Goal: Navigation & Orientation: Find specific page/section

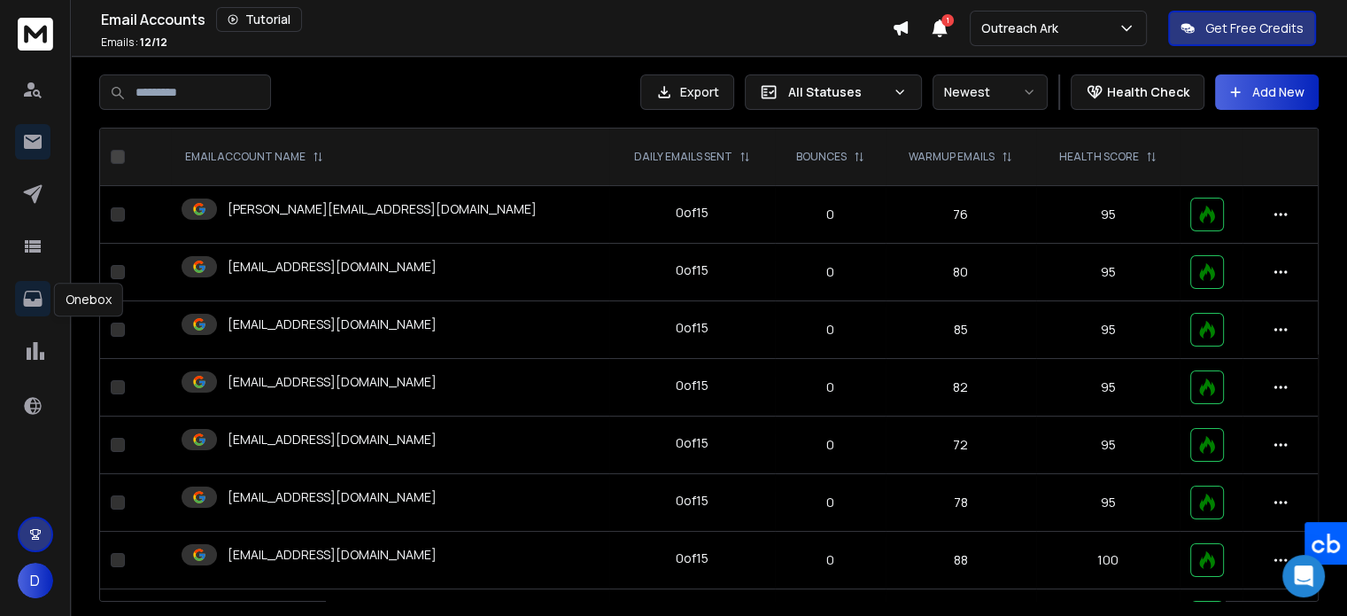
click at [23, 293] on icon at bounding box center [32, 298] width 21 height 21
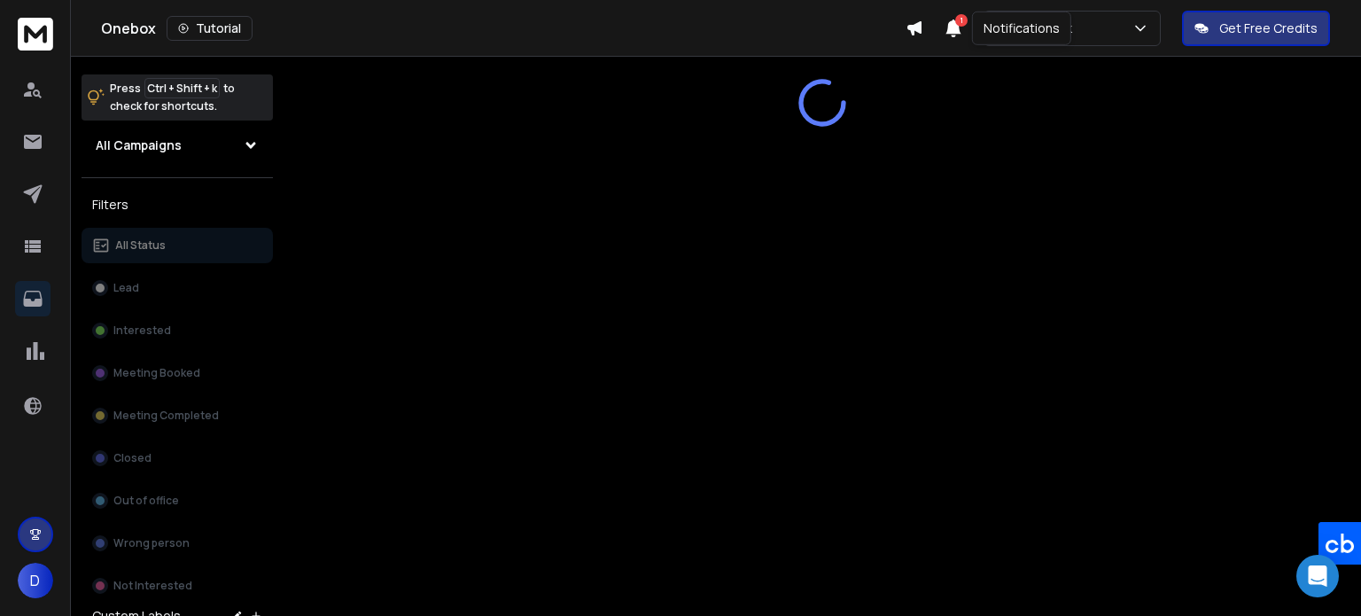
click at [961, 30] on icon at bounding box center [953, 28] width 16 height 18
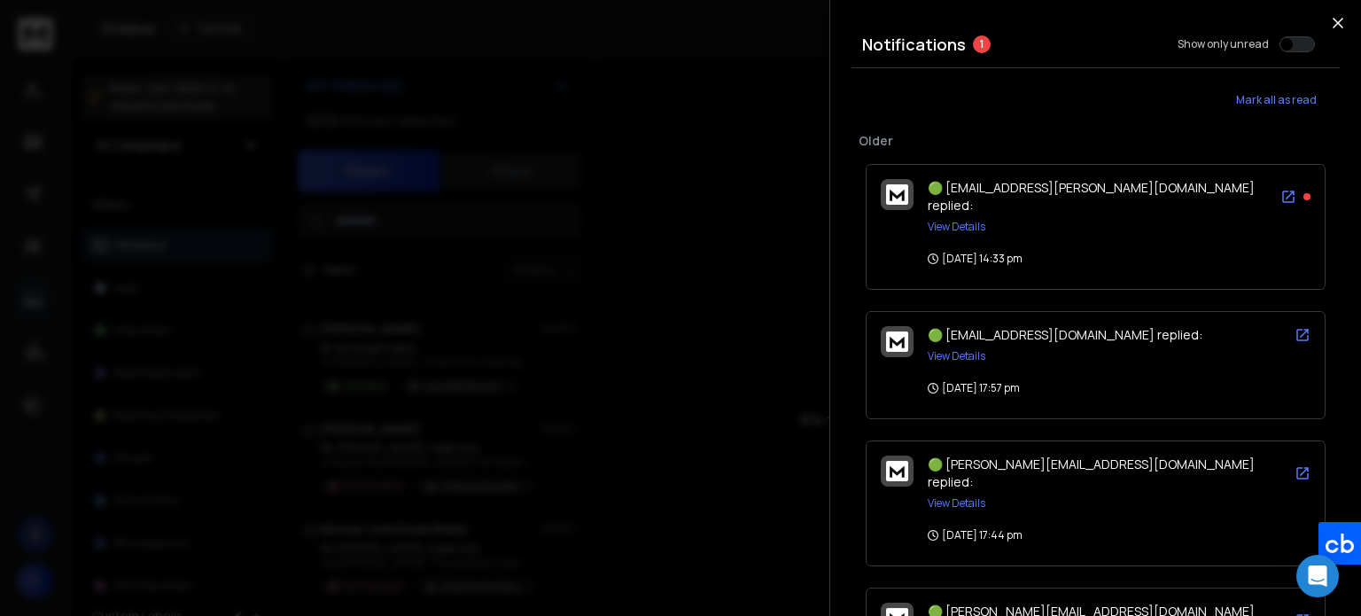
click at [1329, 22] on icon "button" at bounding box center [1338, 23] width 18 height 18
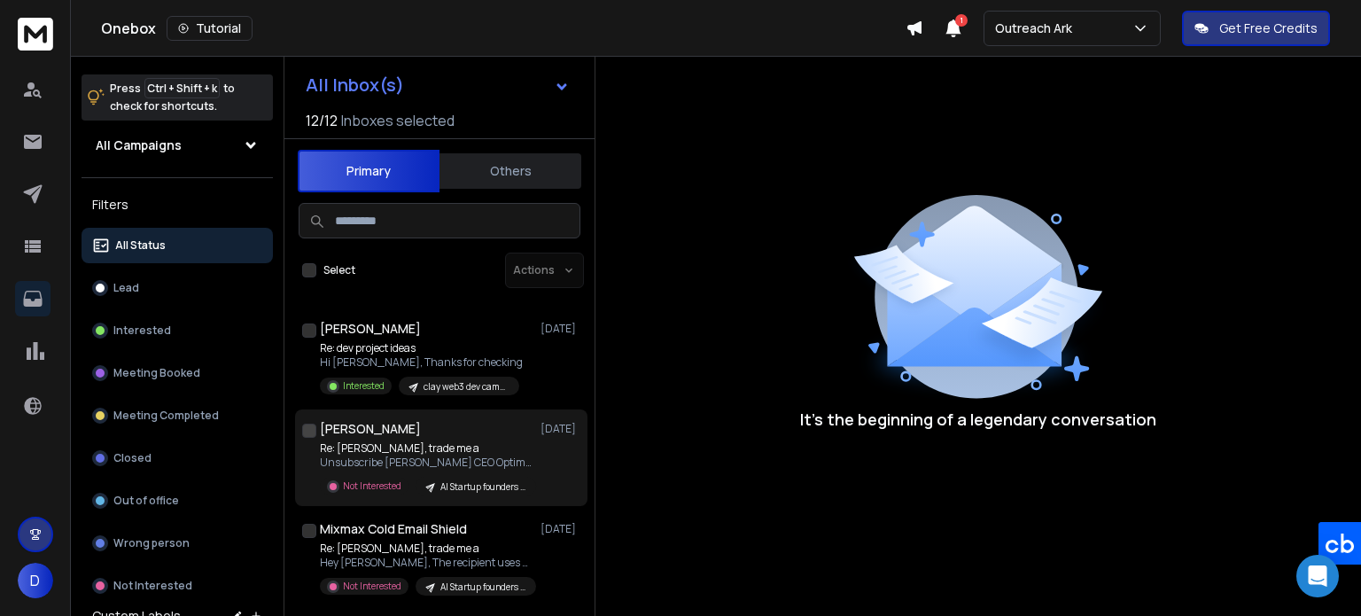
click at [415, 441] on p "Re: [PERSON_NAME], trade me a" at bounding box center [426, 448] width 213 height 14
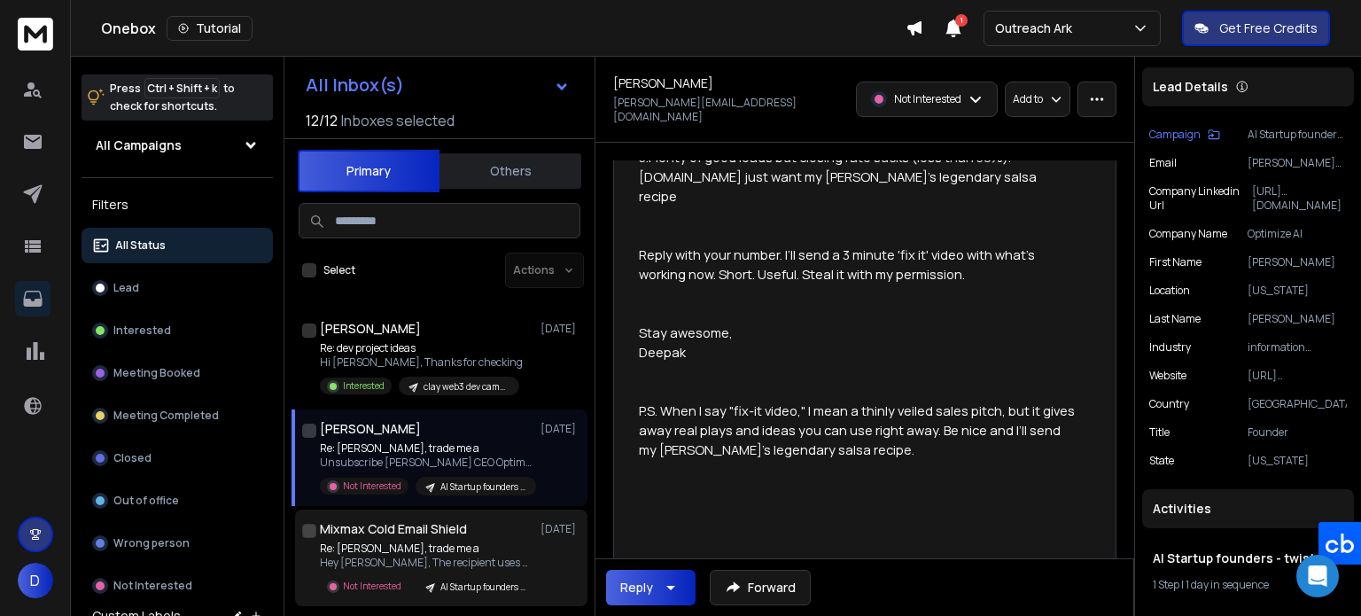
scroll to position [118, 0]
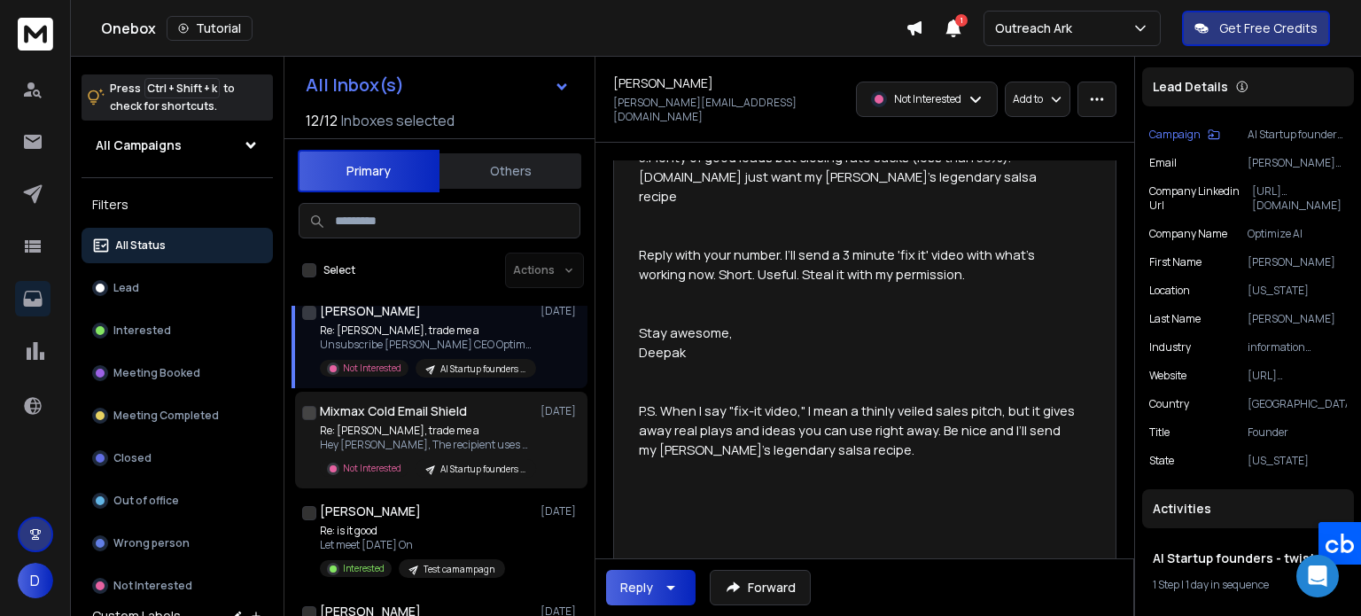
click at [417, 415] on h1 "Mixmax Cold Email Shield" at bounding box center [393, 411] width 147 height 18
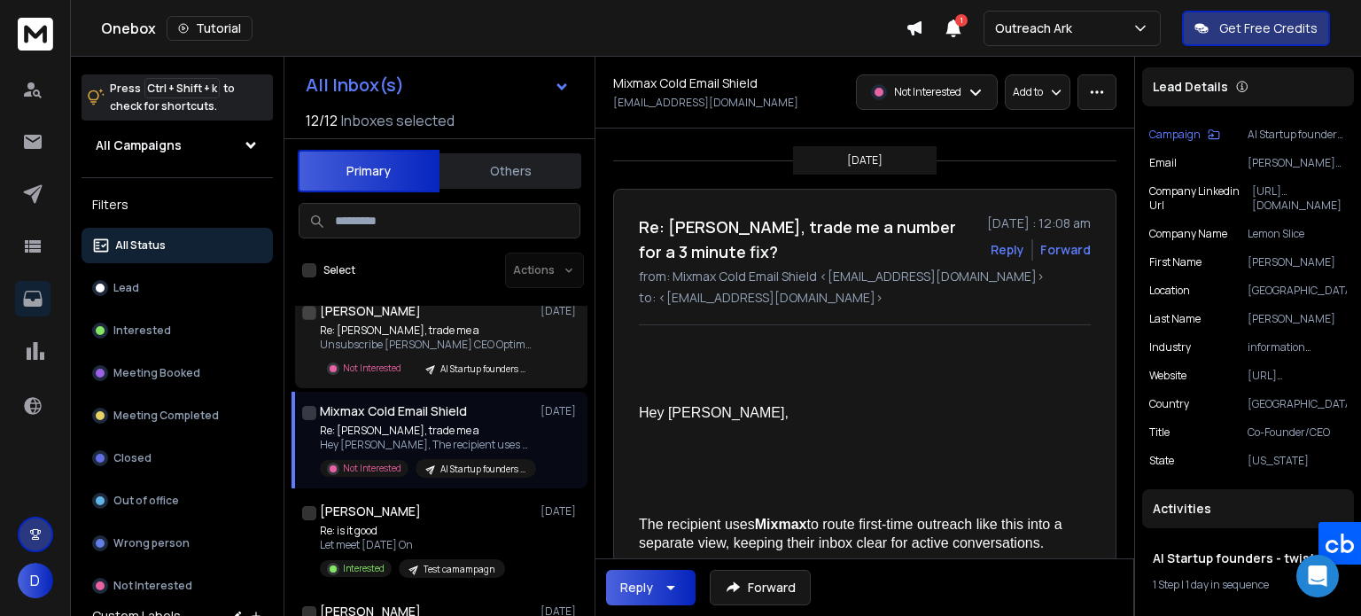
click at [445, 332] on p "Re: [PERSON_NAME], trade me a" at bounding box center [426, 330] width 213 height 14
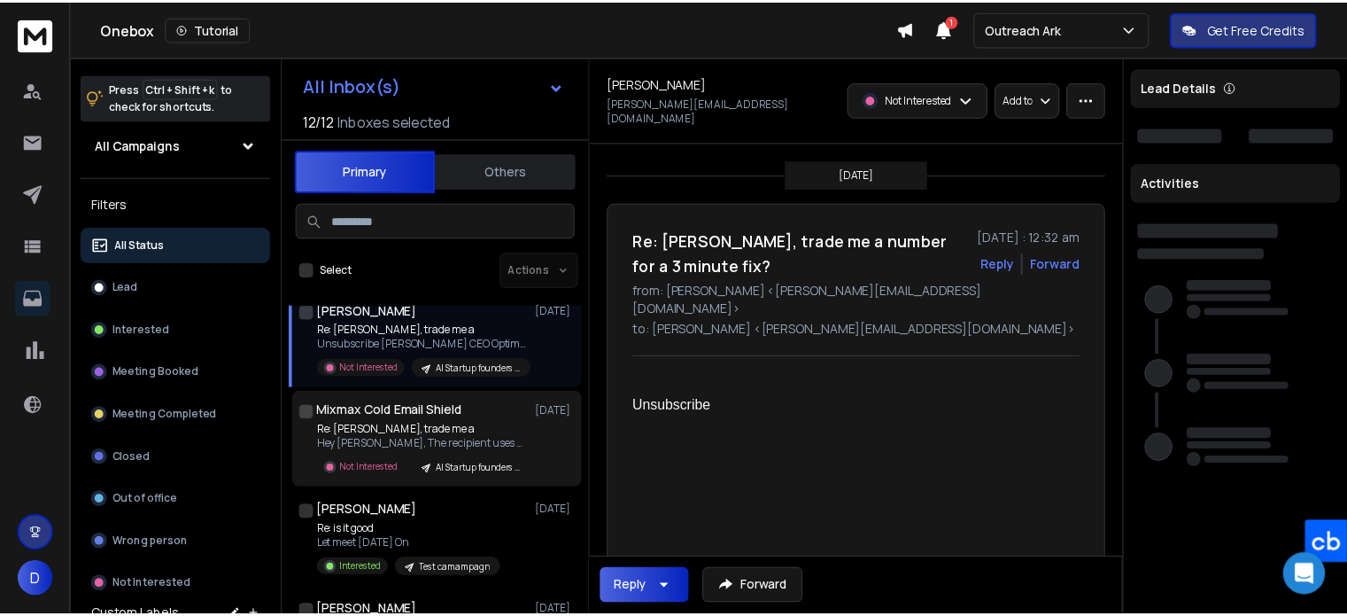
scroll to position [0, 0]
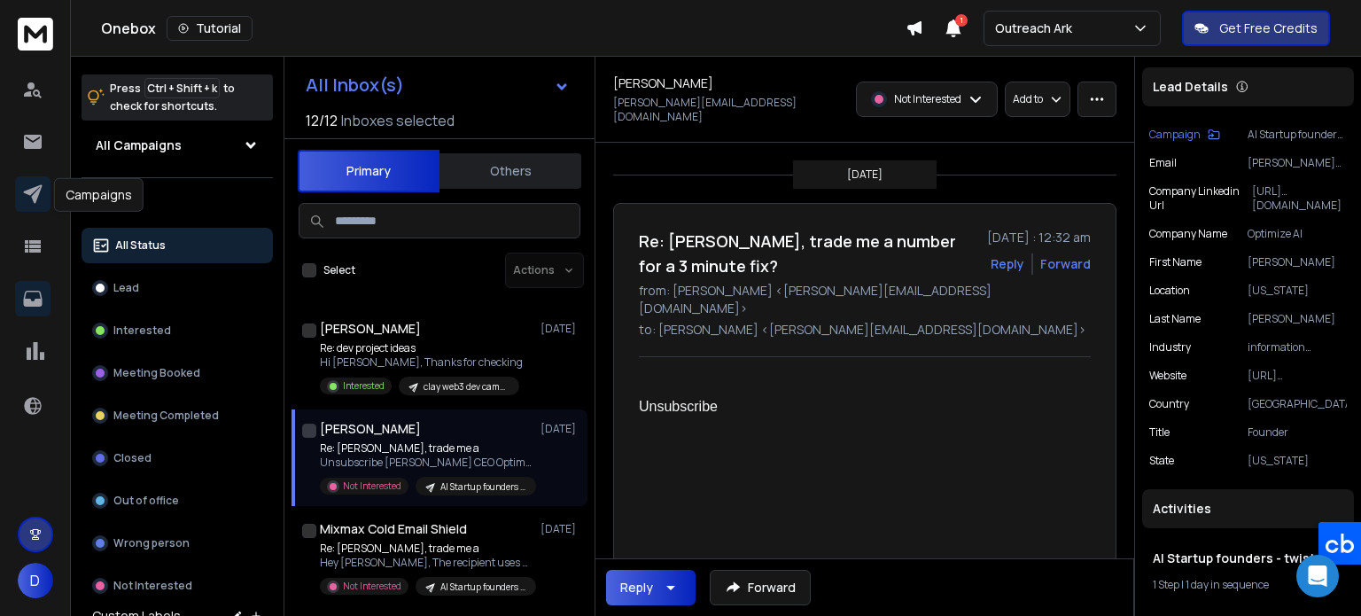
click at [40, 195] on icon at bounding box center [32, 193] width 21 height 21
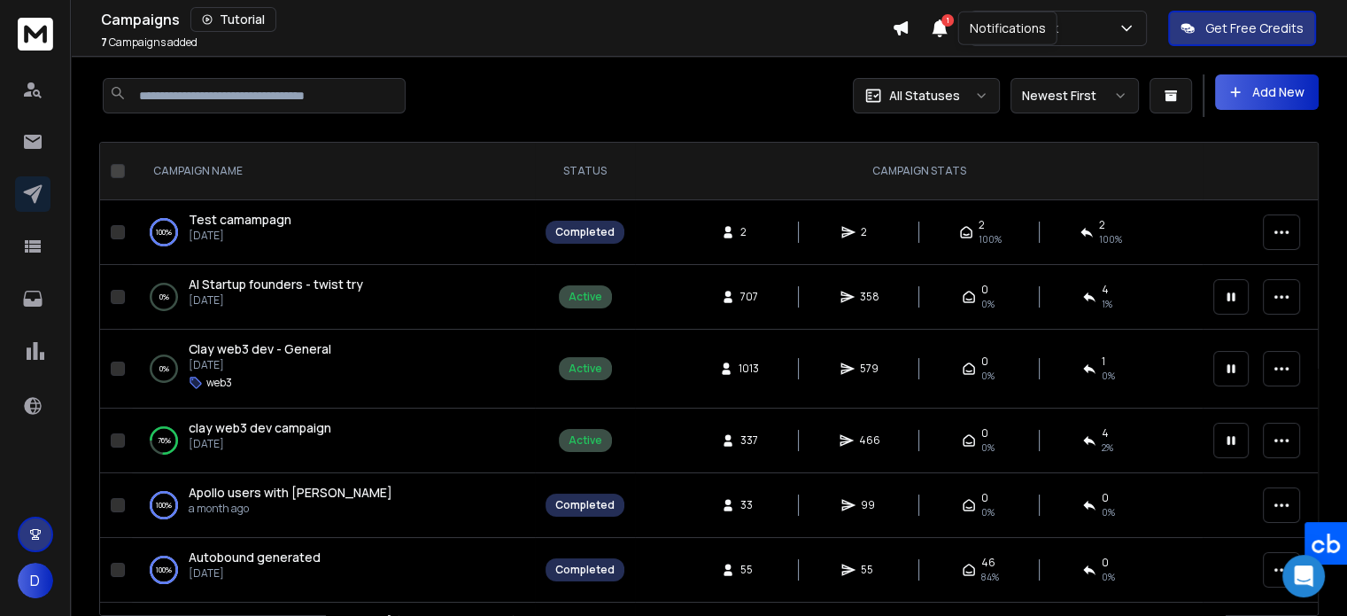
click at [943, 35] on icon at bounding box center [940, 28] width 16 height 18
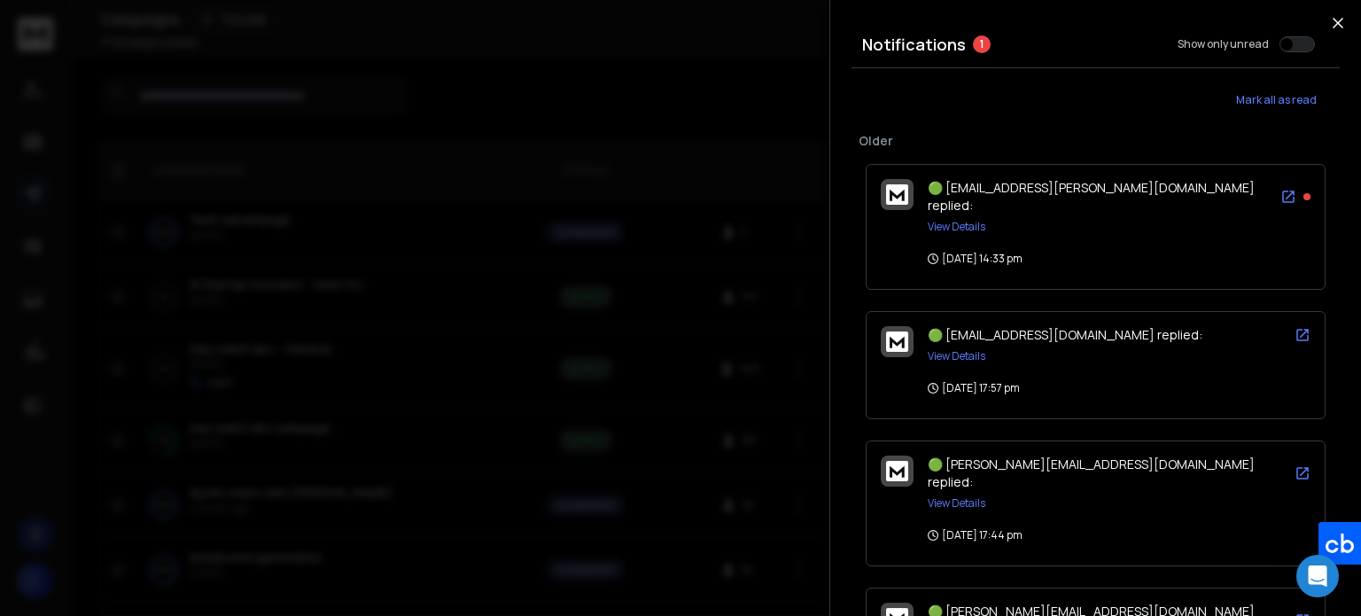
click at [1333, 24] on icon "button" at bounding box center [1337, 23] width 9 height 9
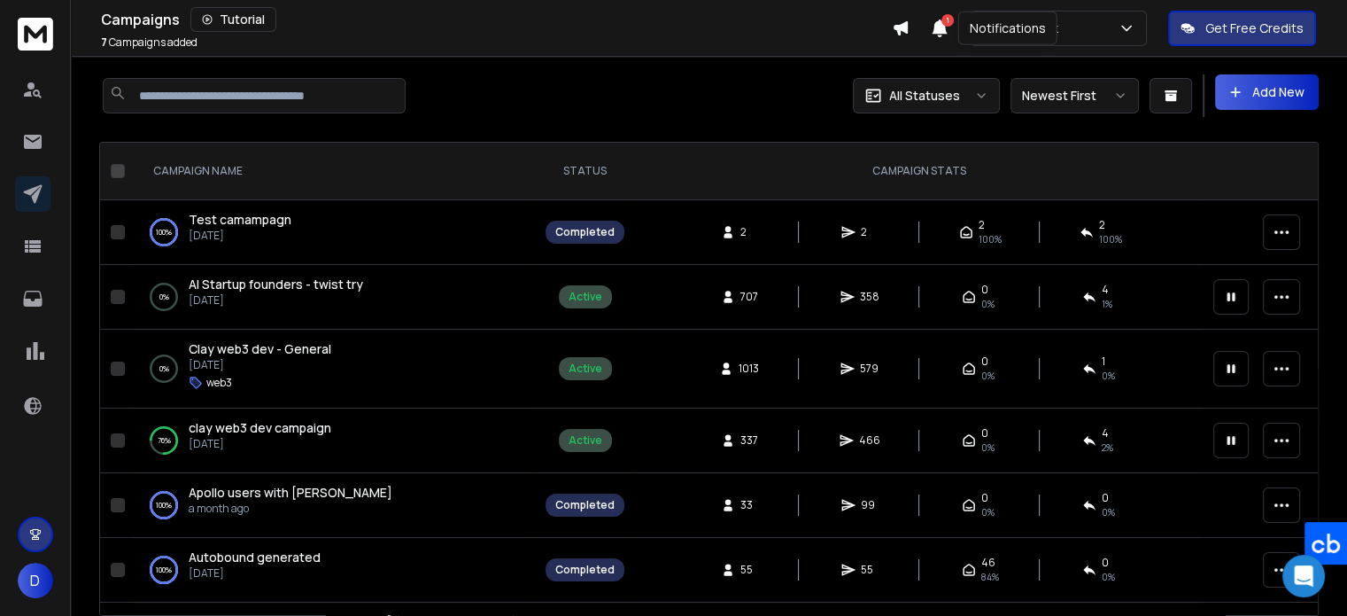
click at [943, 20] on icon at bounding box center [940, 28] width 18 height 18
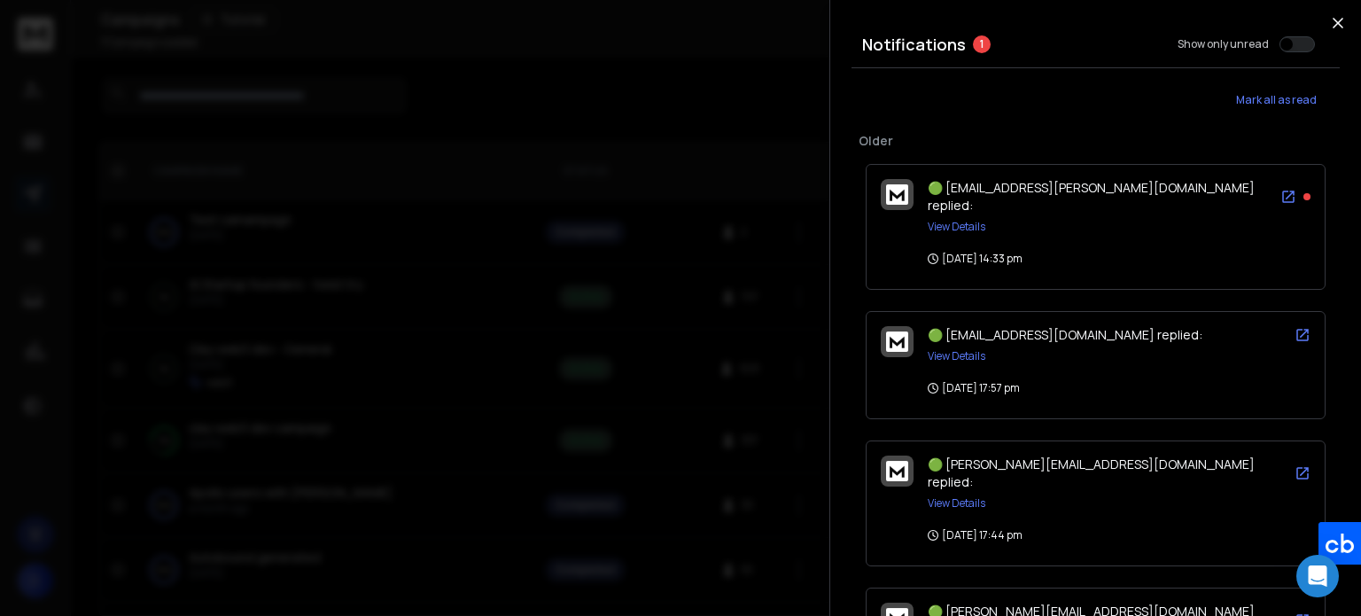
click at [1333, 20] on icon "button" at bounding box center [1337, 23] width 9 height 9
